Goal: Check status: Check status

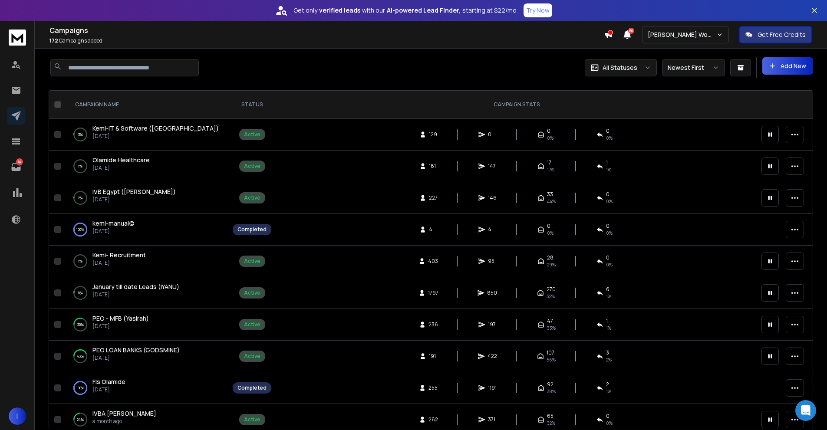
click at [147, 286] on span "January till date Leads (IYANU)" at bounding box center [135, 287] width 87 height 8
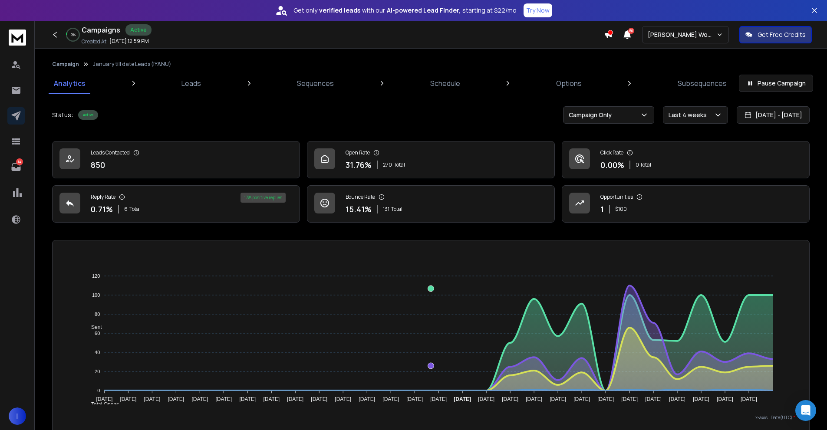
click at [147, 286] on foreignobject "Sent Total Opens Unique Opens Links Clicked Total Replies" at bounding box center [431, 329] width 693 height 152
click at [669, 116] on p "Last 4 weeks" at bounding box center [690, 115] width 42 height 9
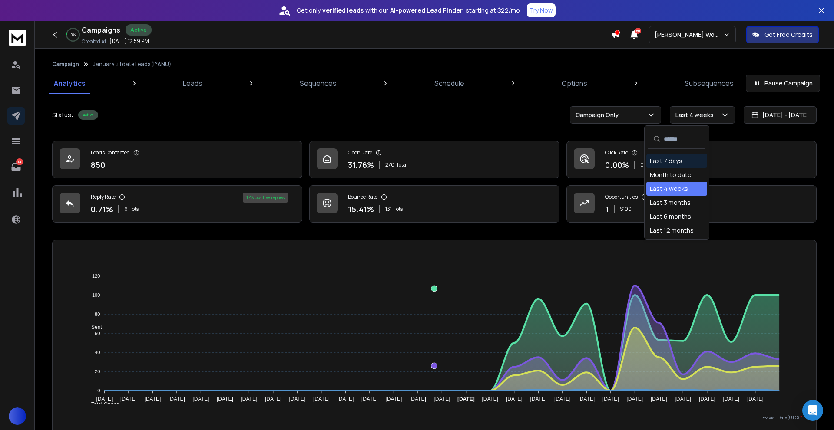
click at [678, 158] on div "Last 7 days" at bounding box center [666, 161] width 33 height 9
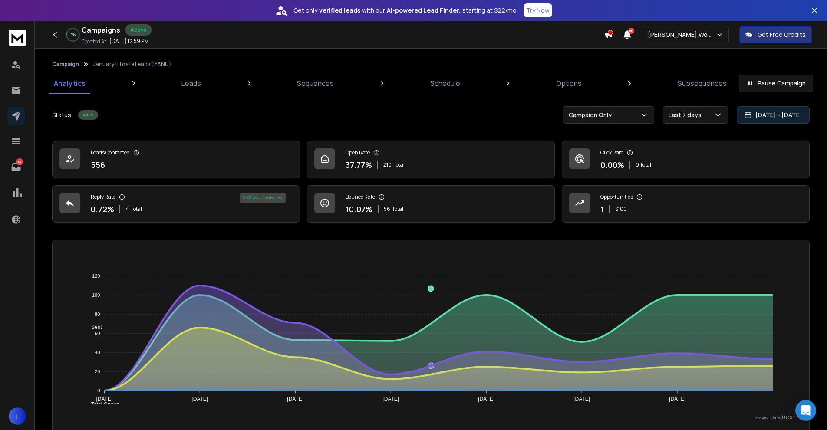
click at [737, 116] on button "[DATE] - [DATE]" at bounding box center [773, 114] width 73 height 17
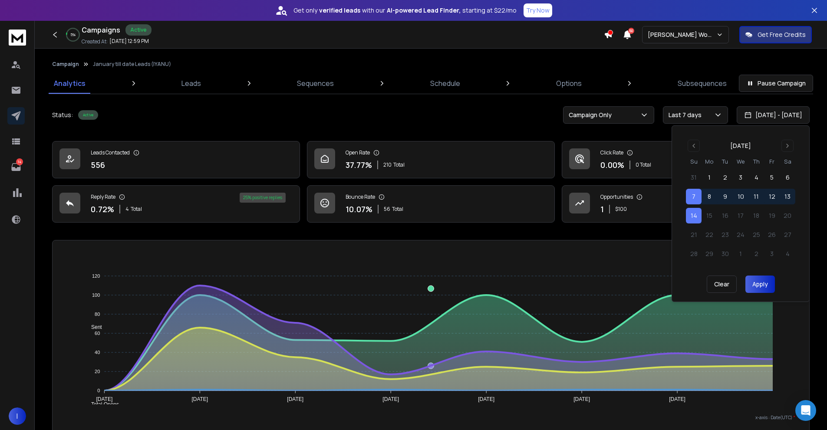
click at [694, 195] on button "7" at bounding box center [694, 197] width 16 height 16
click at [786, 193] on button "13" at bounding box center [788, 197] width 16 height 16
click at [766, 281] on button "Apply" at bounding box center [761, 284] width 30 height 17
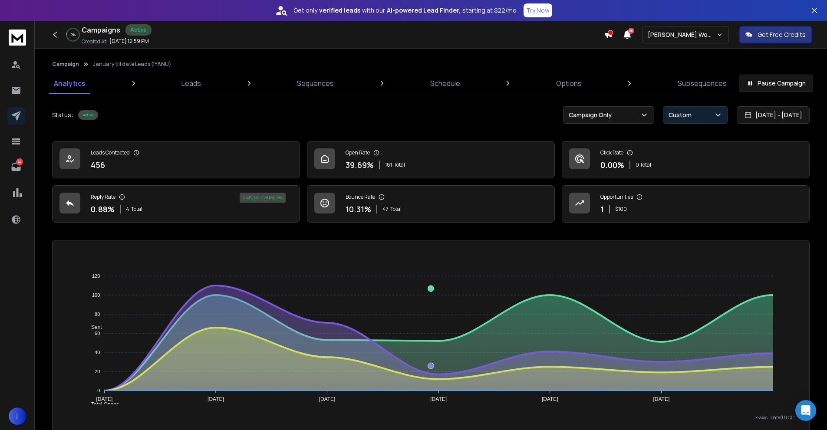
click at [669, 112] on p "Custom" at bounding box center [682, 115] width 26 height 9
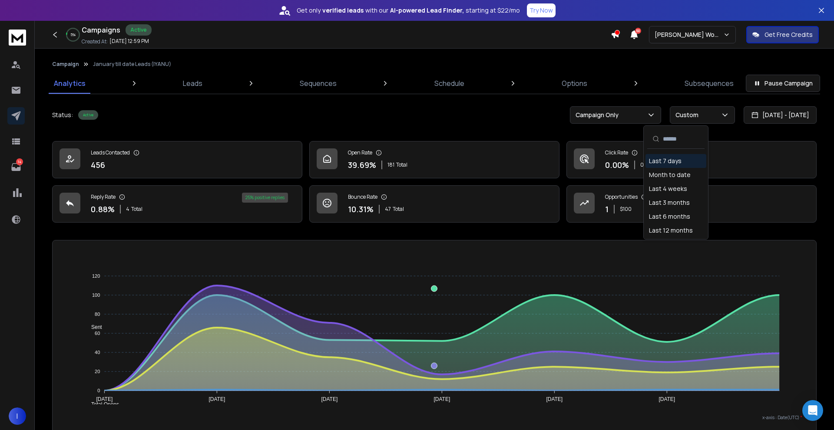
click at [682, 164] on div "Last 7 days" at bounding box center [675, 161] width 61 height 14
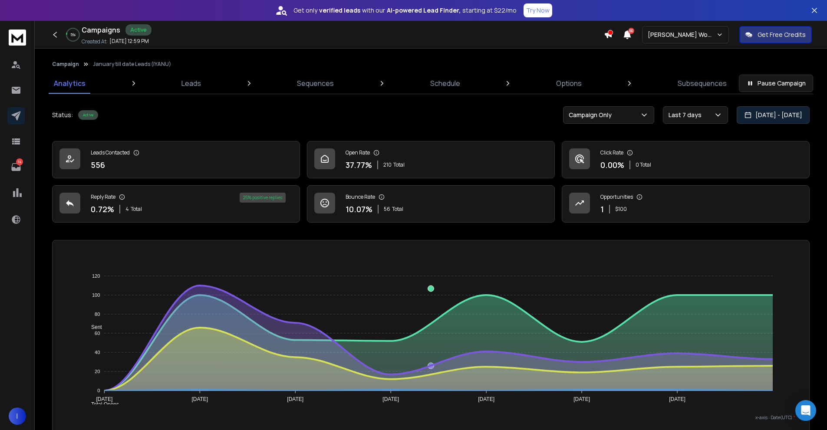
click at [740, 111] on button "[DATE] - [DATE]" at bounding box center [773, 114] width 73 height 17
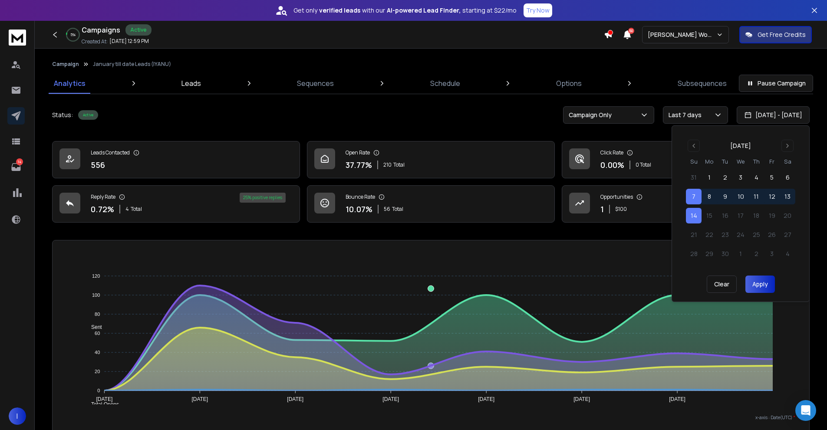
click at [190, 78] on link "Leads" at bounding box center [191, 83] width 30 height 21
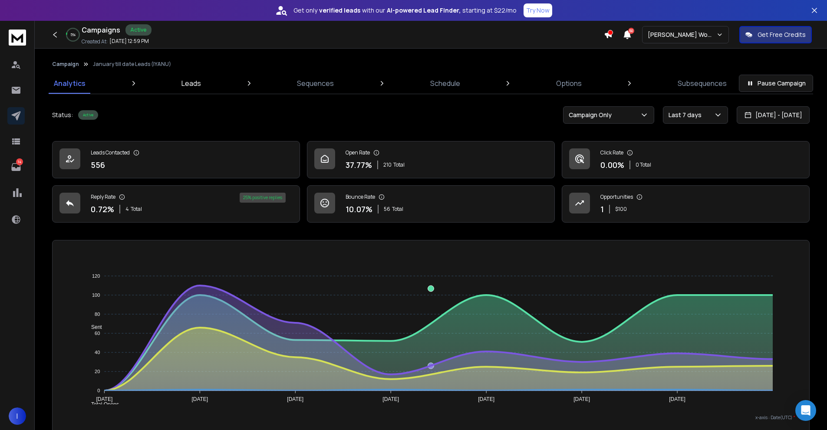
click at [196, 83] on p "Leads" at bounding box center [191, 83] width 20 height 10
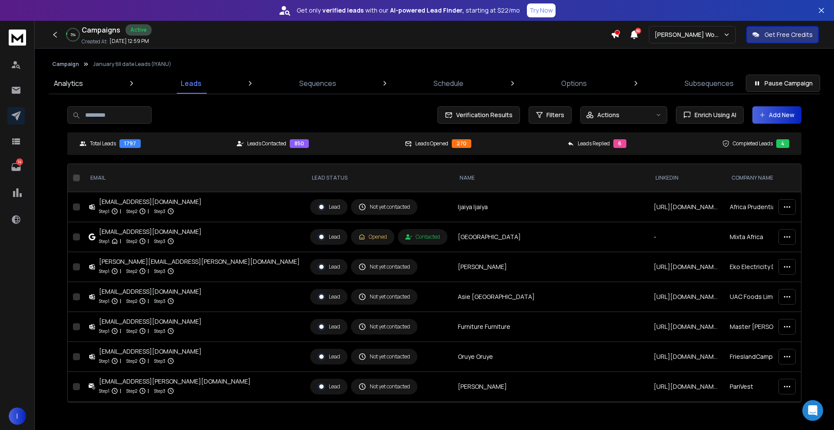
click at [64, 84] on p "Analytics" at bounding box center [68, 83] width 29 height 10
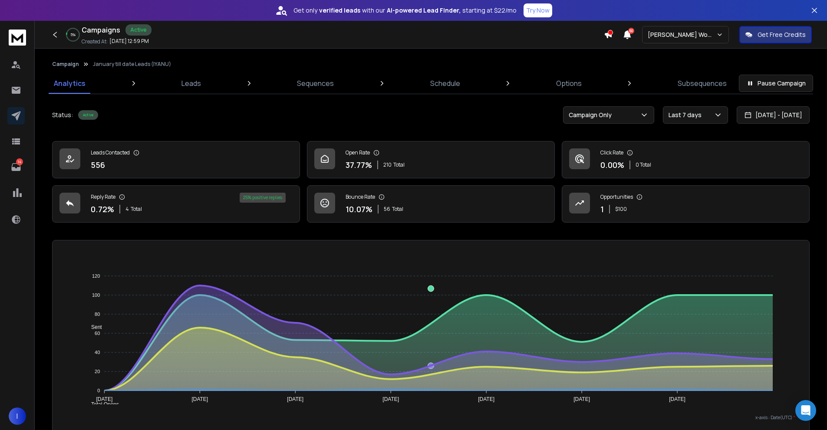
drag, startPoint x: 117, startPoint y: 35, endPoint x: 84, endPoint y: 60, distance: 41.5
click at [112, 38] on div "Campaigns Active Created At: [DATE] 12:59 PM" at bounding box center [117, 34] width 70 height 21
click at [56, 36] on icon at bounding box center [55, 35] width 8 height 8
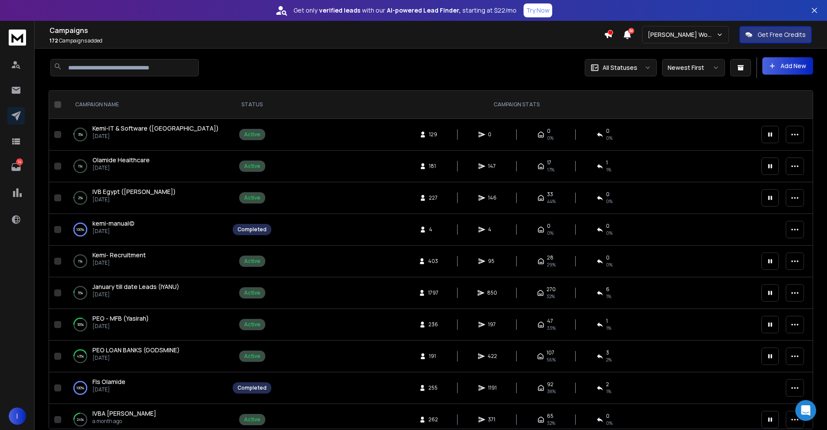
click at [84, 72] on input at bounding box center [124, 67] width 148 height 17
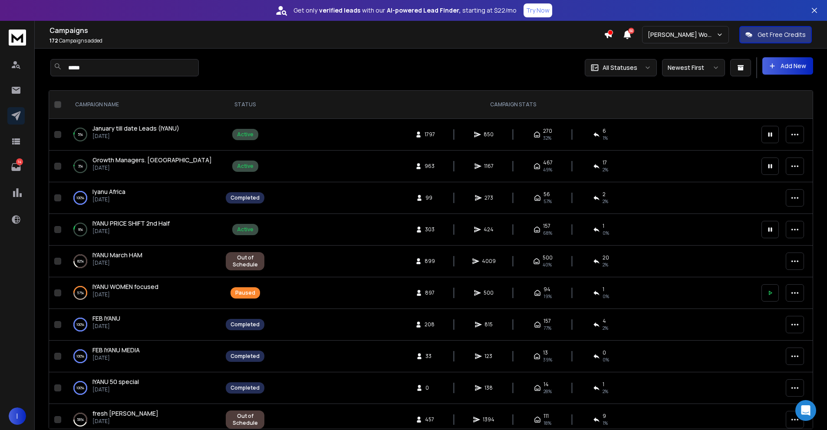
type input "*****"
click at [110, 158] on span "Growth Managers. [GEOGRAPHIC_DATA]" at bounding box center [151, 160] width 119 height 8
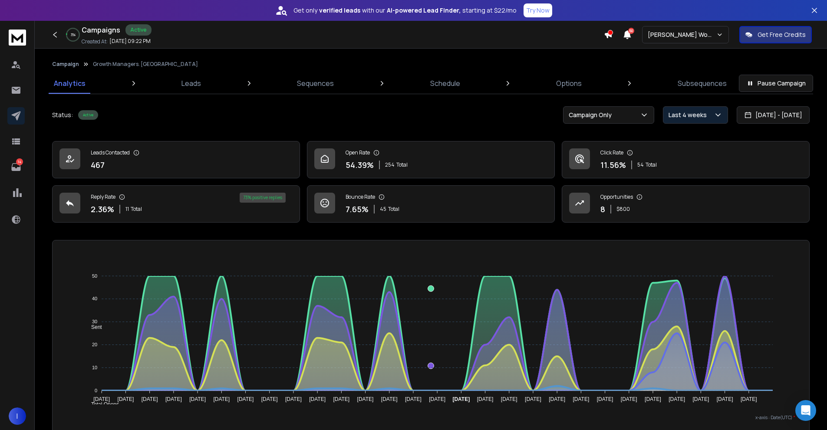
click at [669, 114] on p "Last 4 weeks" at bounding box center [690, 115] width 42 height 9
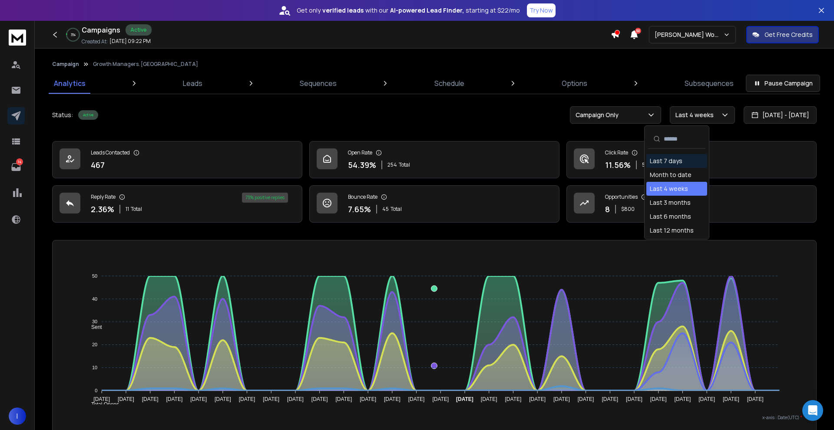
click at [657, 164] on div "Last 7 days" at bounding box center [666, 161] width 33 height 9
